Goal: Information Seeking & Learning: Find contact information

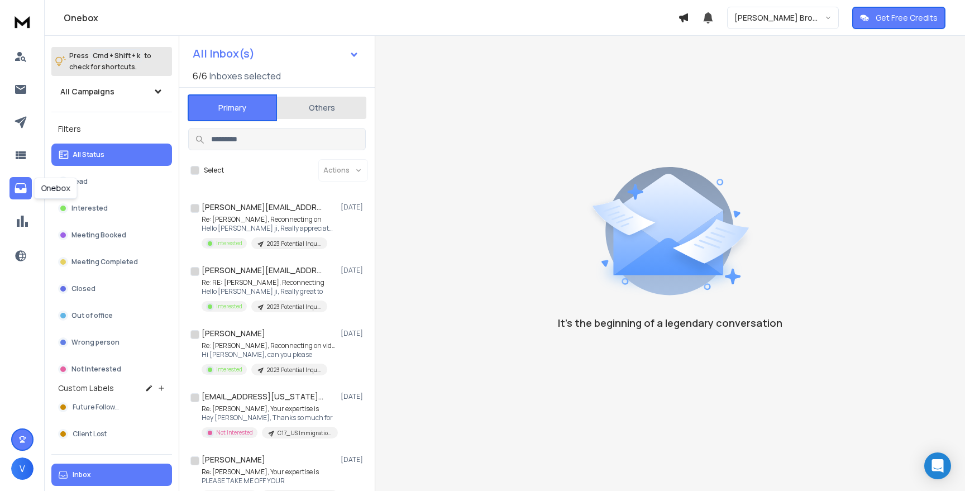
click at [274, 272] on h1 "[PERSON_NAME][EMAIL_ADDRESS][PERSON_NAME][DOMAIN_NAME]" at bounding box center [263, 270] width 123 height 11
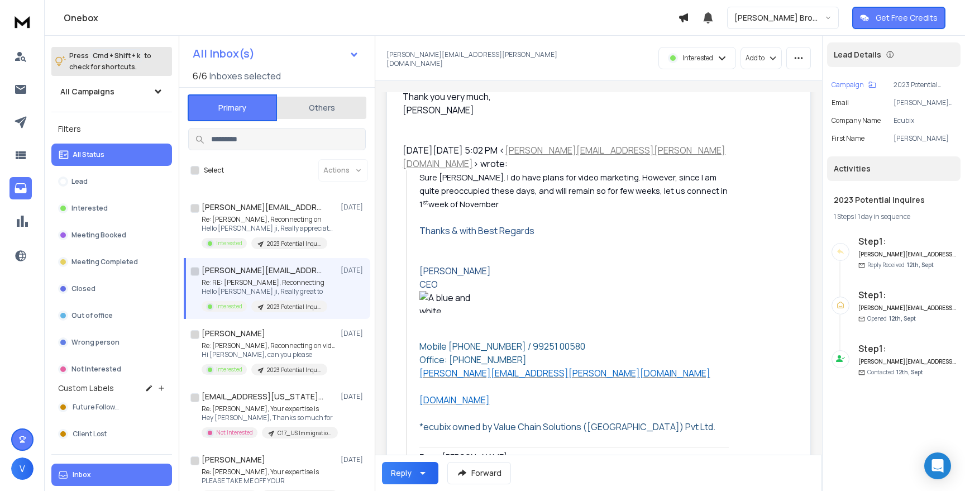
scroll to position [245, 0]
click at [451, 393] on span "[DOMAIN_NAME]" at bounding box center [455, 399] width 70 height 12
copy p "[PERSON_NAME]"
click at [927, 104] on p "[PERSON_NAME][EMAIL_ADDRESS][PERSON_NAME][DOMAIN_NAME]" at bounding box center [925, 102] width 63 height 9
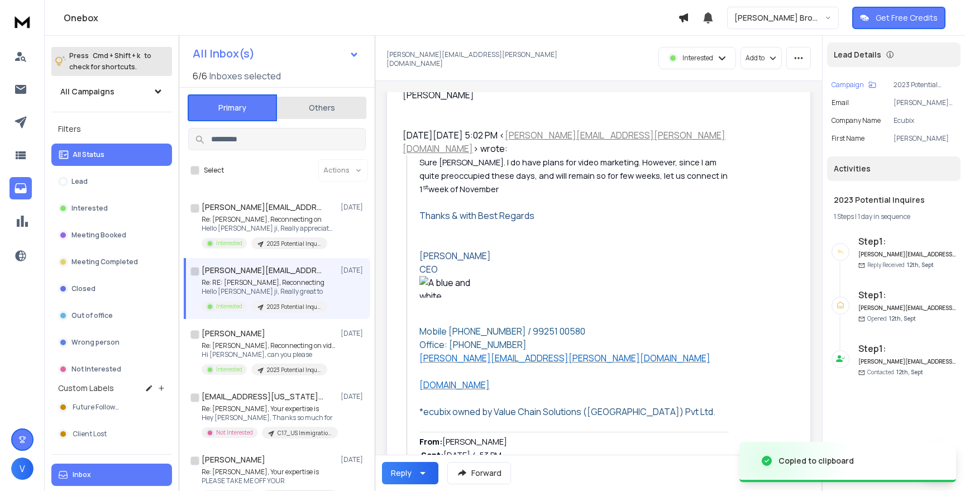
scroll to position [267, 0]
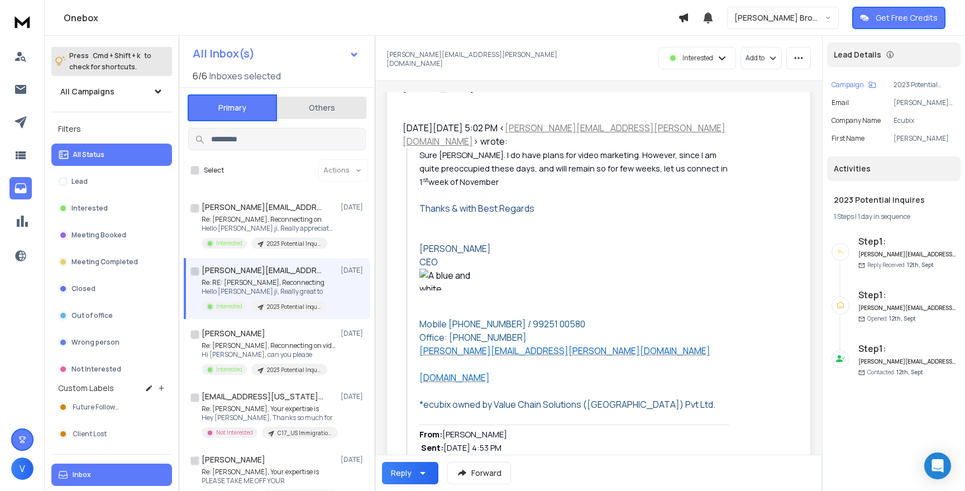
drag, startPoint x: 450, startPoint y: 310, endPoint x: 585, endPoint y: 312, distance: 135.2
click at [585, 317] on div "Mobile [PHONE_NUMBER] / 99251 00580" at bounding box center [575, 323] width 310 height 13
copy span "[PHONE_NUMBER] / 99251 00580"
drag, startPoint x: 420, startPoint y: 313, endPoint x: 518, endPoint y: 321, distance: 98.6
click at [518, 321] on div "Thanks & with Best Regards [PERSON_NAME] CEO Mobile [PHONE_NUMBER] / 99251 0058…" at bounding box center [575, 307] width 310 height 210
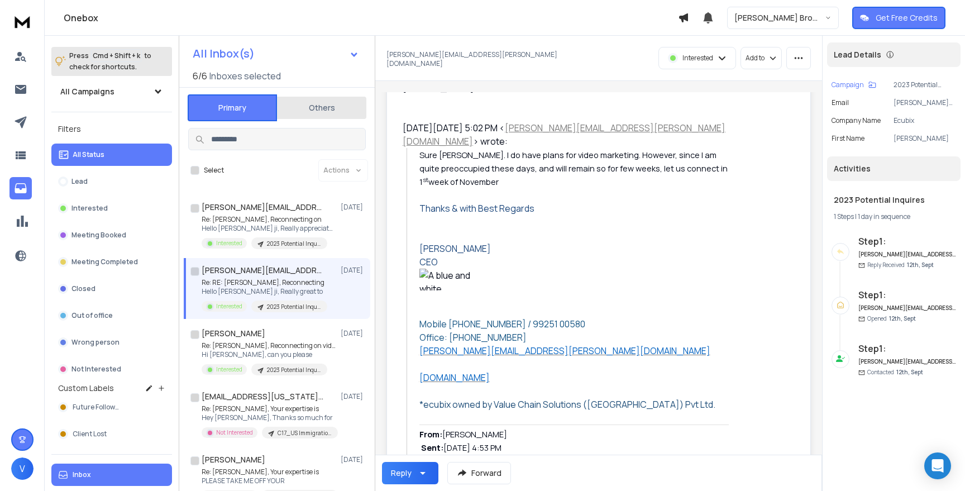
copy div "Mobile [PHONE_NUMBER] / 99251 00580 Office: [PHONE_NUMBER]"
click at [696, 358] on div at bounding box center [575, 364] width 310 height 13
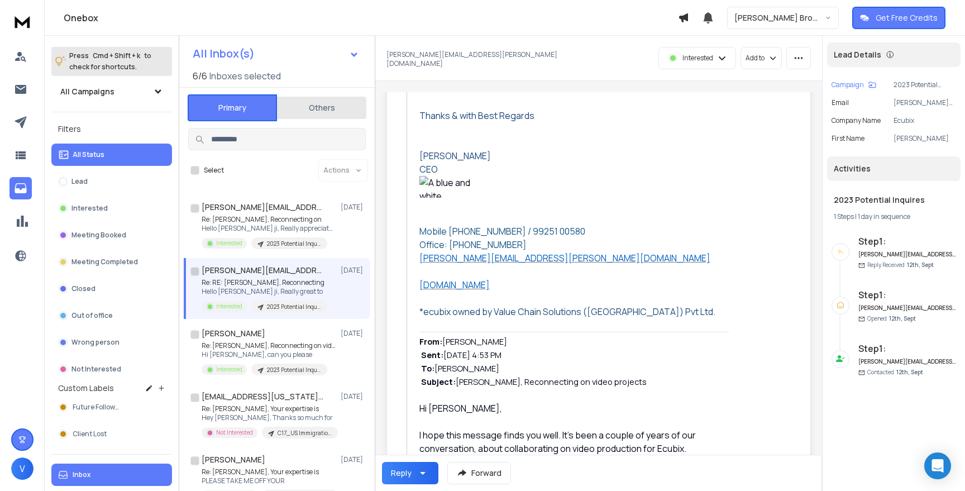
scroll to position [331, 0]
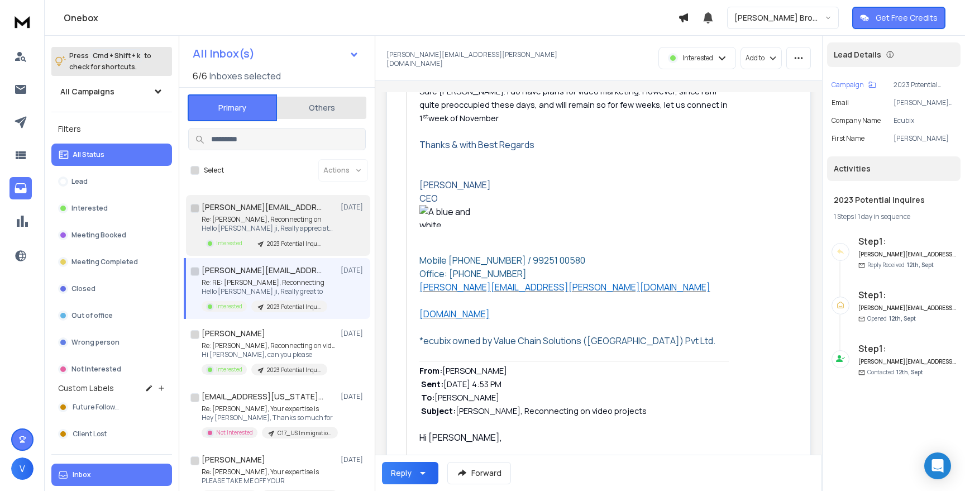
click at [262, 213] on div "[PERSON_NAME][EMAIL_ADDRESS][DOMAIN_NAME] [DATE] Re: [PERSON_NAME], Reconnectin…" at bounding box center [284, 225] width 164 height 47
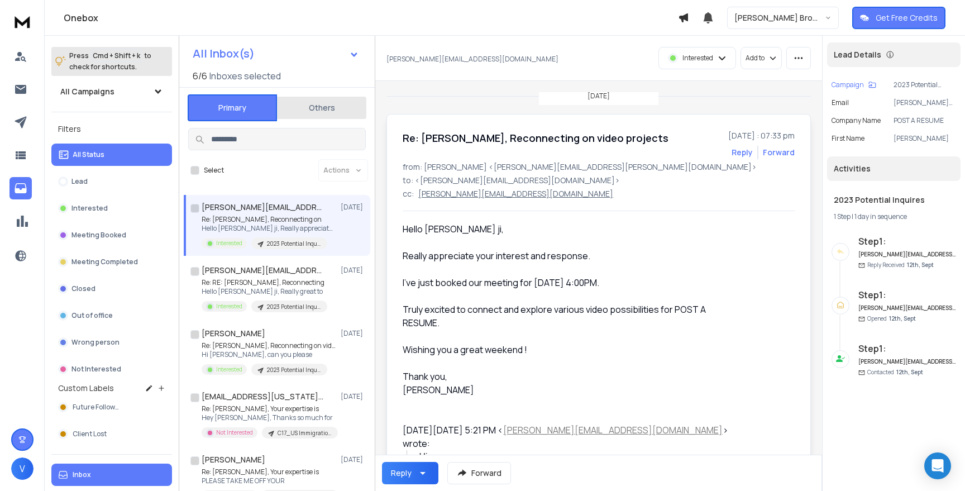
scroll to position [0, 0]
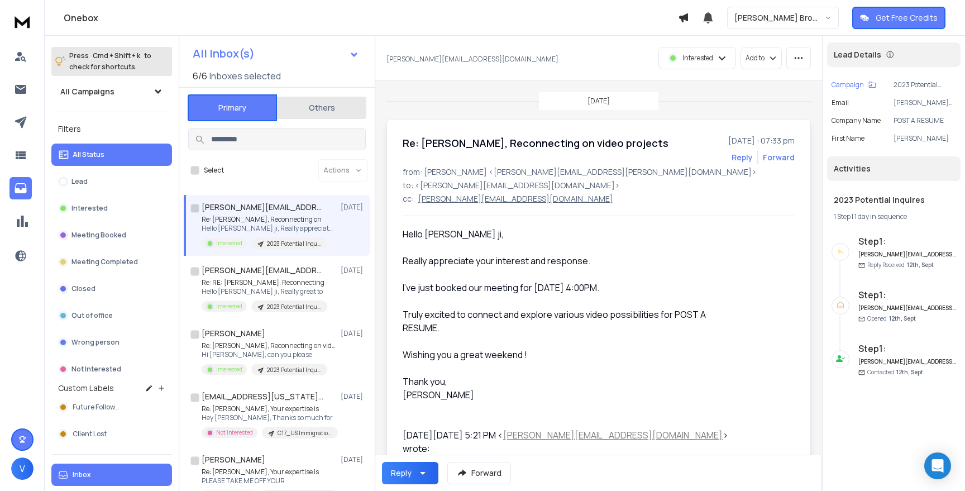
click at [926, 101] on p "[PERSON_NAME][EMAIL_ADDRESS][DOMAIN_NAME]" at bounding box center [925, 102] width 63 height 9
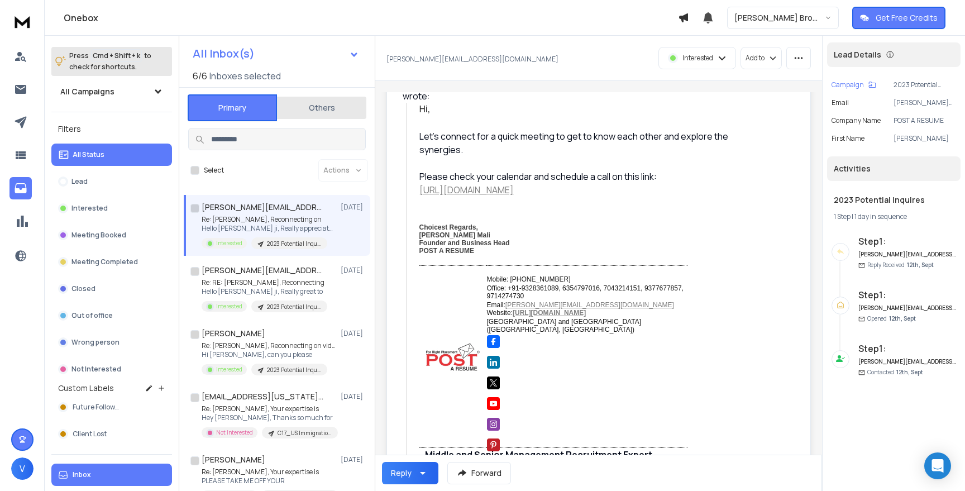
scroll to position [354, 0]
drag, startPoint x: 510, startPoint y: 265, endPoint x: 563, endPoint y: 264, distance: 53.7
click at [563, 274] on span "Mobile: [PHONE_NUMBER]" at bounding box center [529, 278] width 84 height 8
copy span "[PHONE_NUMBER]"
drag, startPoint x: 598, startPoint y: 300, endPoint x: 515, endPoint y: 300, distance: 82.7
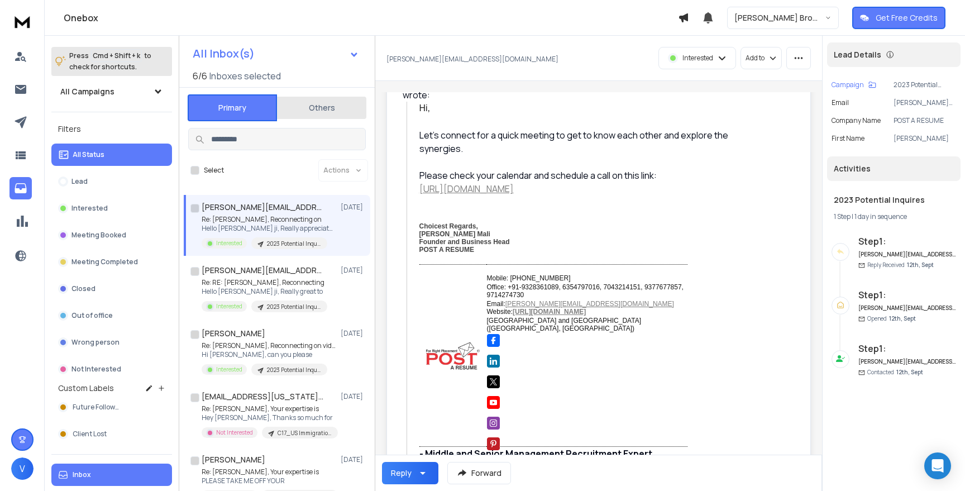
click at [515, 300] on td "Email: [PERSON_NAME][EMAIL_ADDRESS][DOMAIN_NAME] Website: [URL][DOMAIN_NAME]" at bounding box center [587, 307] width 201 height 17
copy strong "[URL][DOMAIN_NAME]"
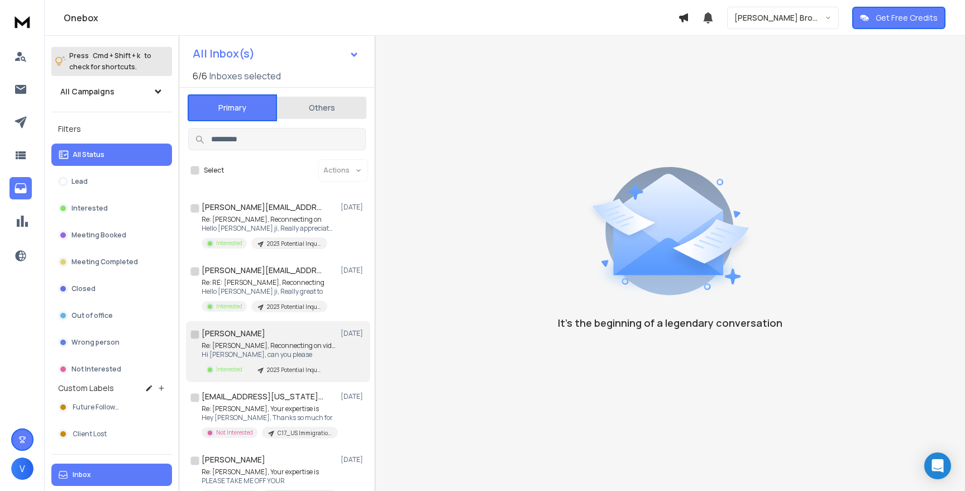
click at [312, 339] on div "[PERSON_NAME] [DATE] Re: [PERSON_NAME], Reconnecting on video Hi [PERSON_NAME],…" at bounding box center [284, 351] width 164 height 47
